Goal: Task Accomplishment & Management: Manage account settings

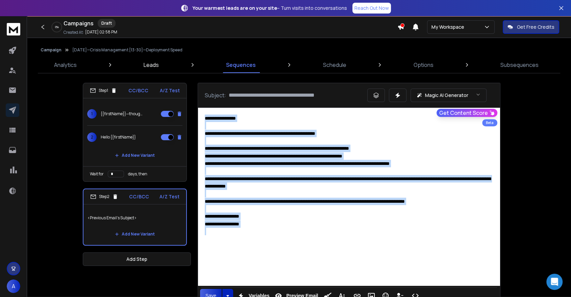
click at [157, 64] on p "Leads" at bounding box center [151, 65] width 15 height 8
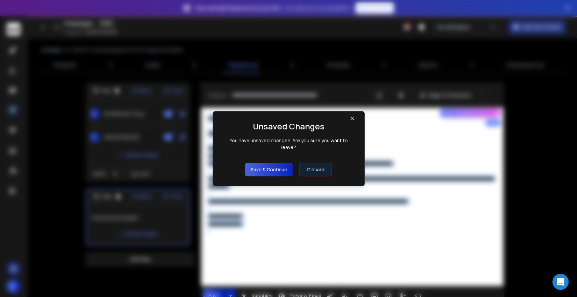
click at [275, 163] on button "Save & Continue" at bounding box center [269, 170] width 48 height 14
